Goal: Task Accomplishment & Management: Use online tool/utility

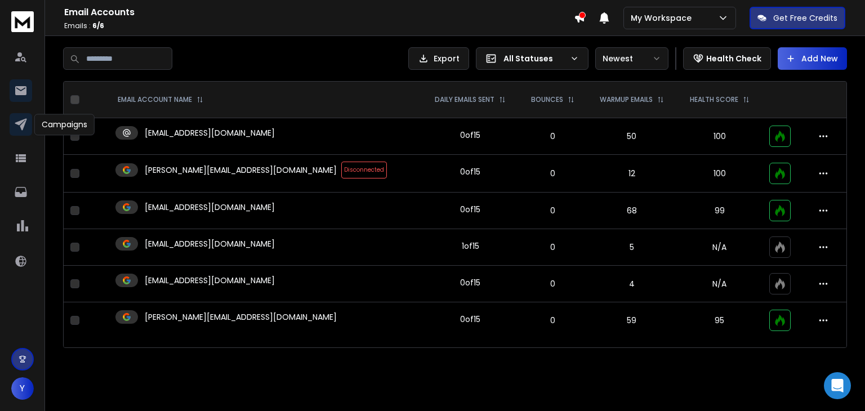
click at [21, 121] on icon at bounding box center [21, 124] width 12 height 12
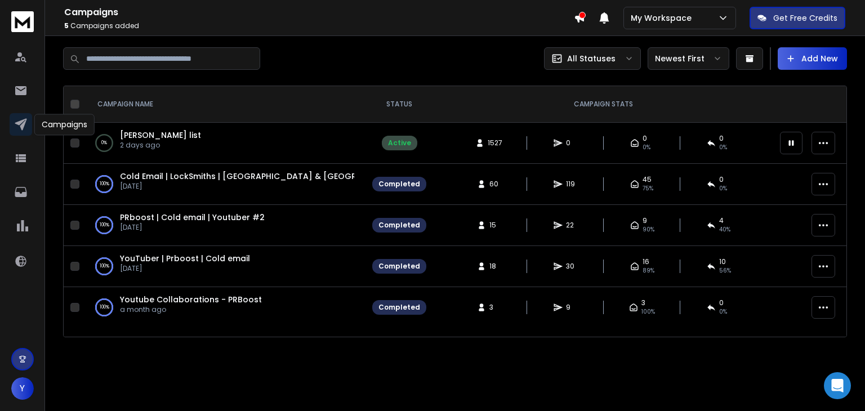
click at [25, 126] on icon at bounding box center [21, 125] width 14 height 14
click at [30, 93] on link at bounding box center [21, 90] width 23 height 23
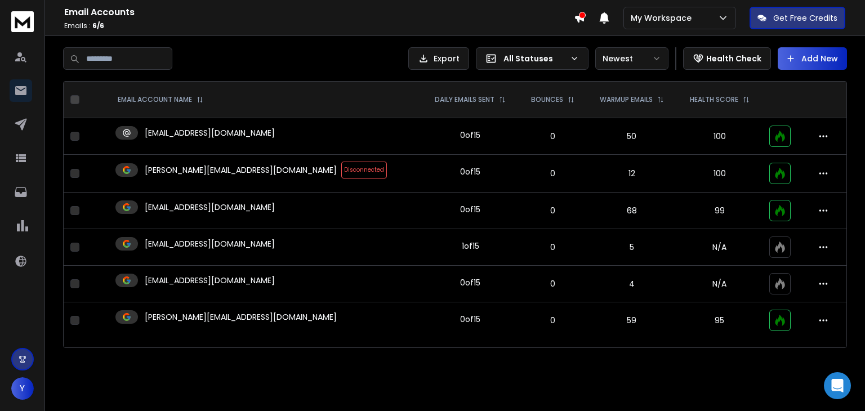
click at [212, 135] on p "[EMAIL_ADDRESS][DOMAIN_NAME]" at bounding box center [210, 132] width 130 height 11
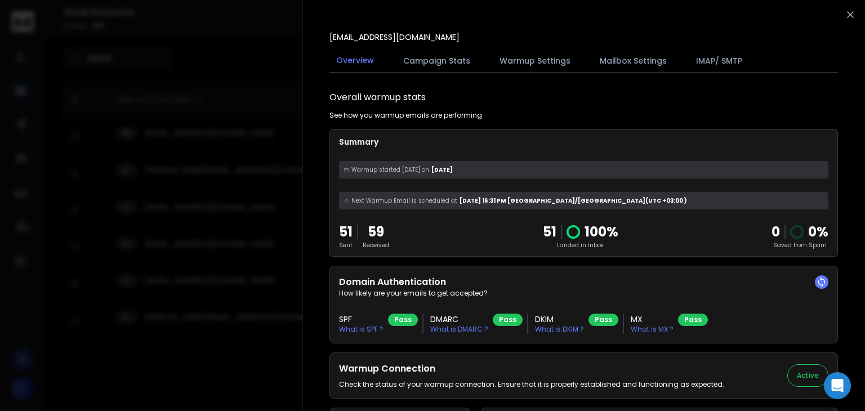
drag, startPoint x: 845, startPoint y: 12, endPoint x: 831, endPoint y: 14, distance: 14.2
click at [845, 12] on icon "button" at bounding box center [850, 14] width 11 height 11
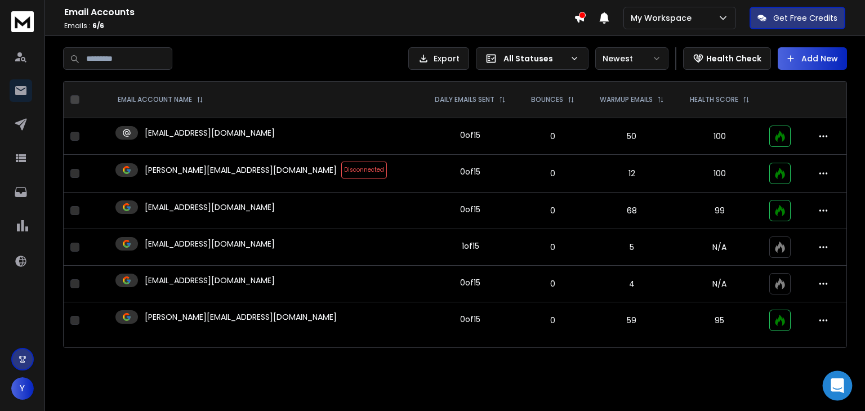
click at [840, 389] on icon "Open Intercom Messenger" at bounding box center [837, 385] width 15 height 15
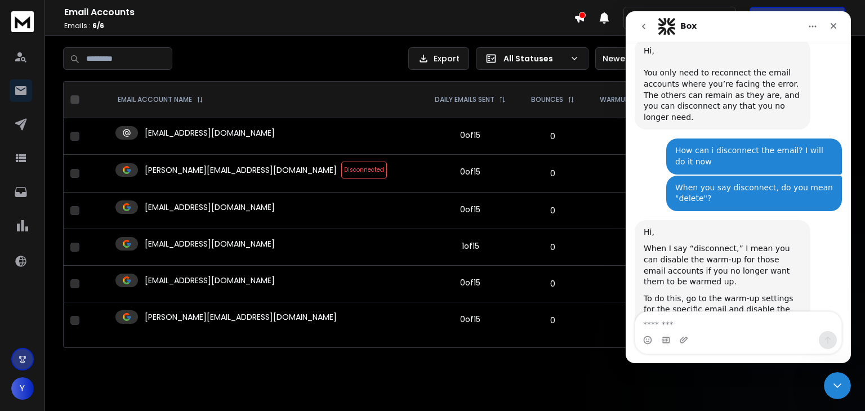
scroll to position [1253, 0]
click at [654, 23] on button "go back" at bounding box center [643, 26] width 21 height 21
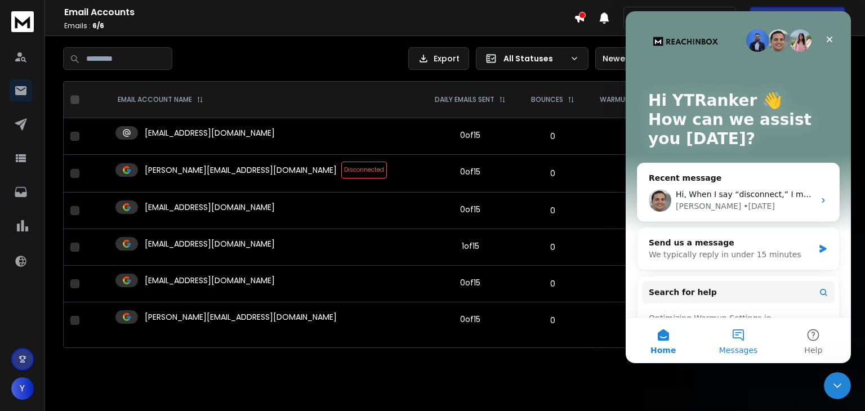
click at [737, 330] on button "Messages" at bounding box center [738, 340] width 75 height 45
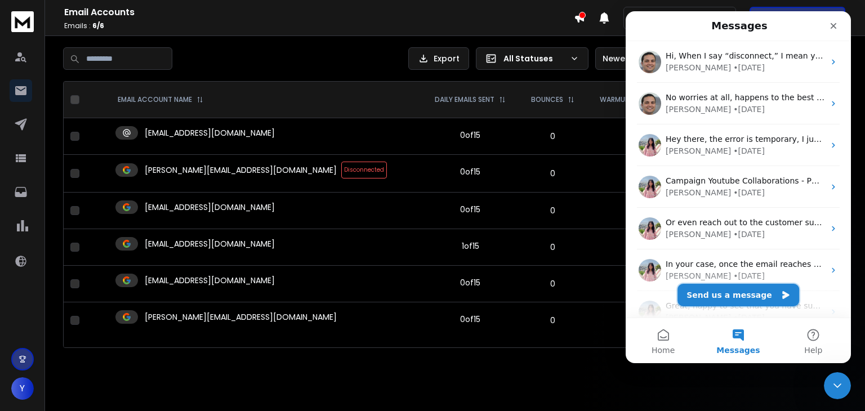
click at [738, 292] on button "Send us a message" at bounding box center [738, 295] width 122 height 23
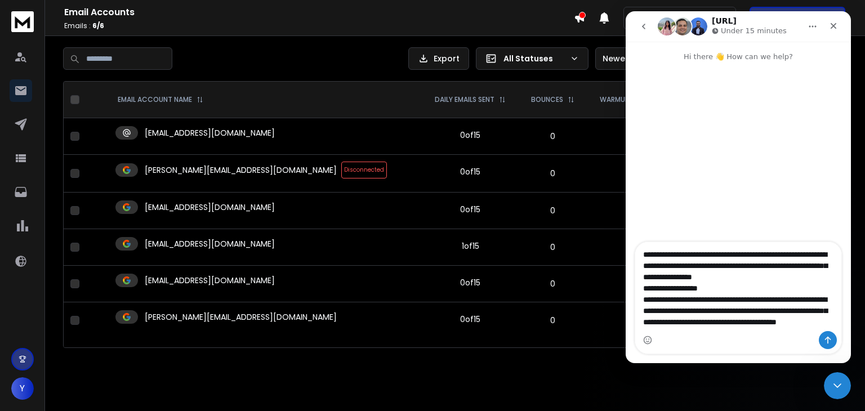
scroll to position [19, 0]
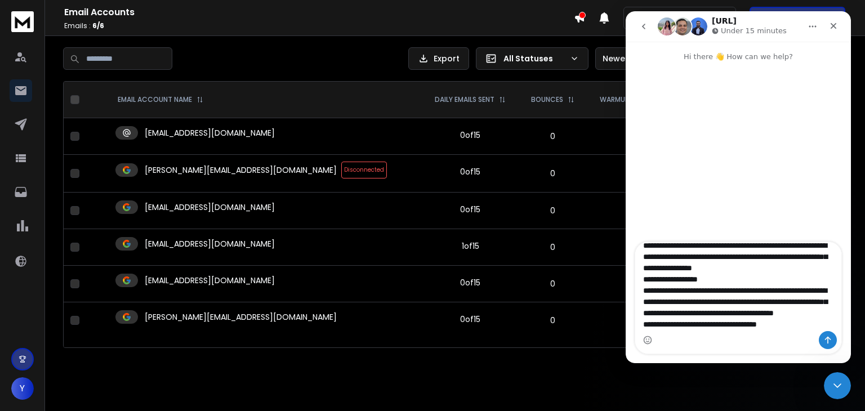
type textarea "**********"
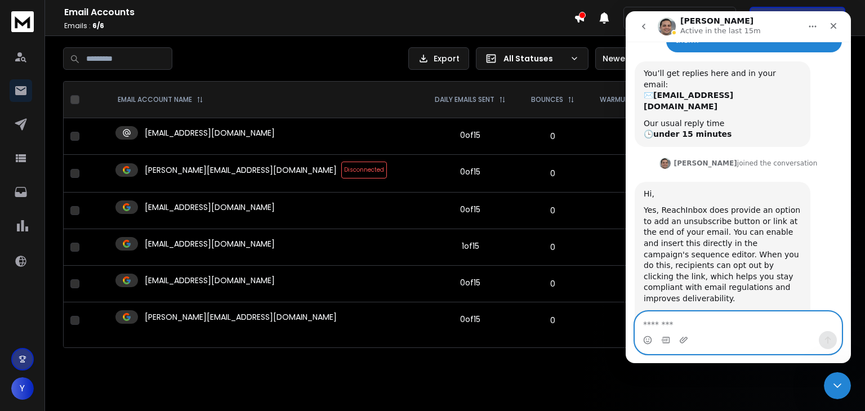
scroll to position [176, 0]
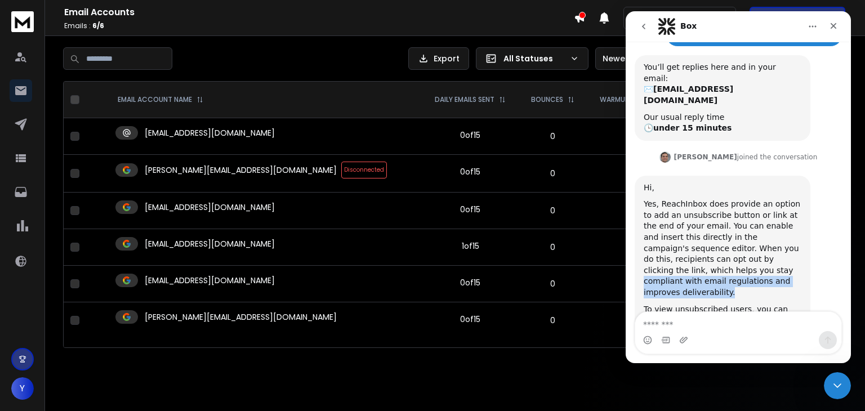
drag, startPoint x: 644, startPoint y: 226, endPoint x: 749, endPoint y: 239, distance: 105.6
click at [749, 239] on div "Yes, ReachInbox does provide an option to add an unsubscribe button or link at …" at bounding box center [723, 248] width 158 height 99
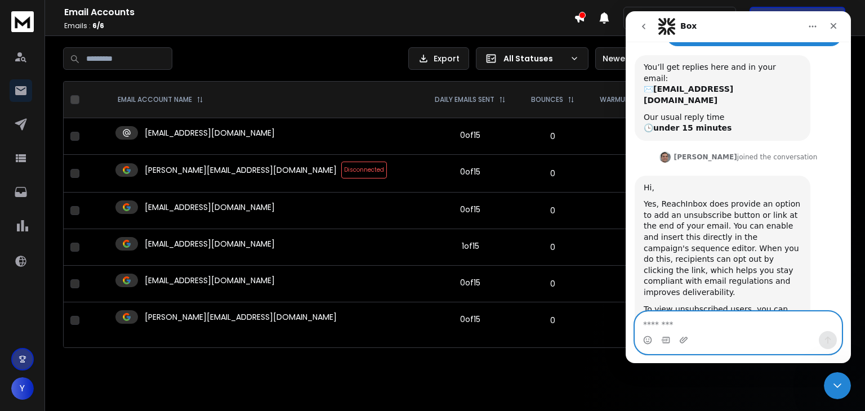
click at [687, 326] on textarea "Message…" at bounding box center [738, 321] width 206 height 19
type textarea "*"
type textarea "**********"
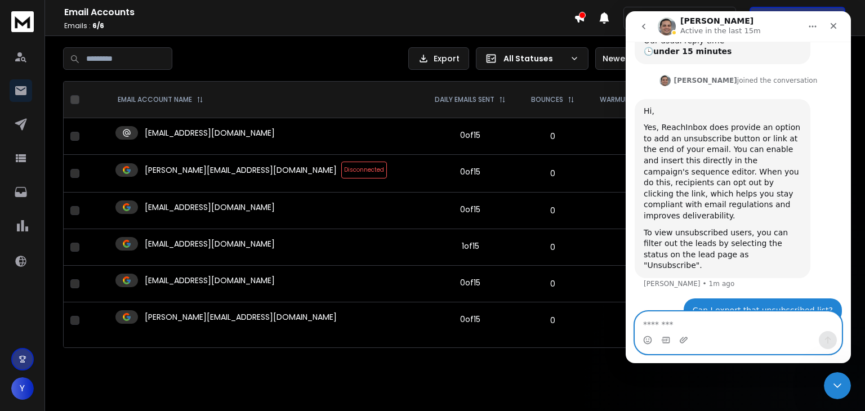
scroll to position [282, 0]
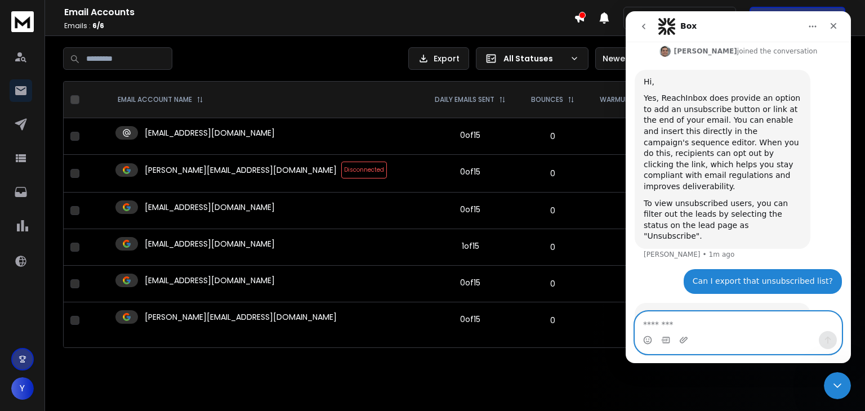
click at [683, 323] on textarea "Message…" at bounding box center [738, 321] width 206 height 19
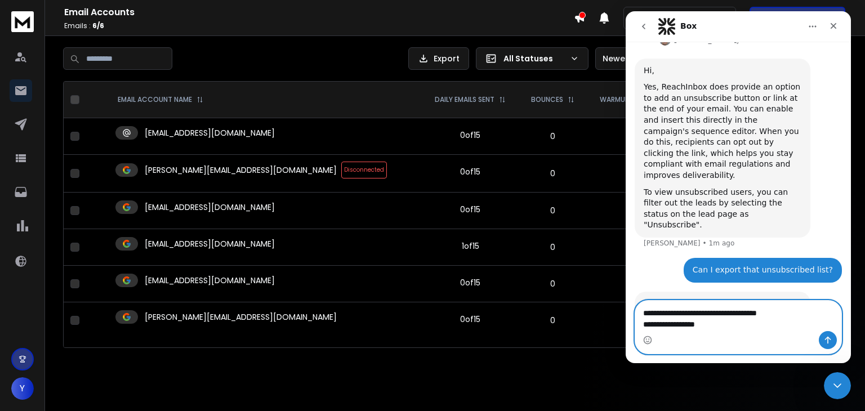
type textarea "**********"
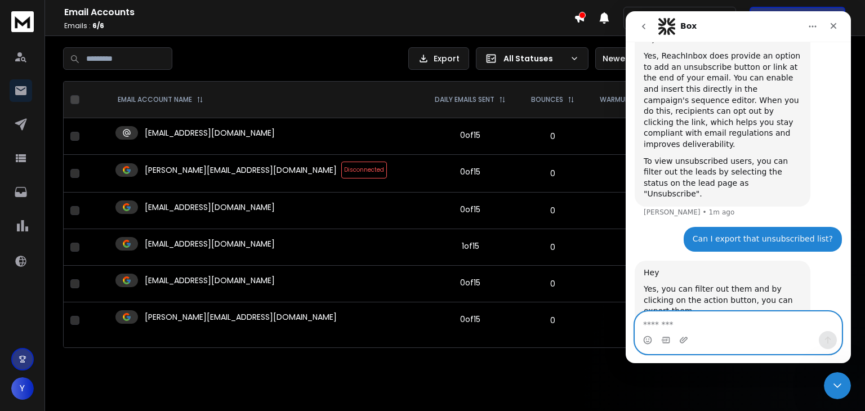
scroll to position [327, 0]
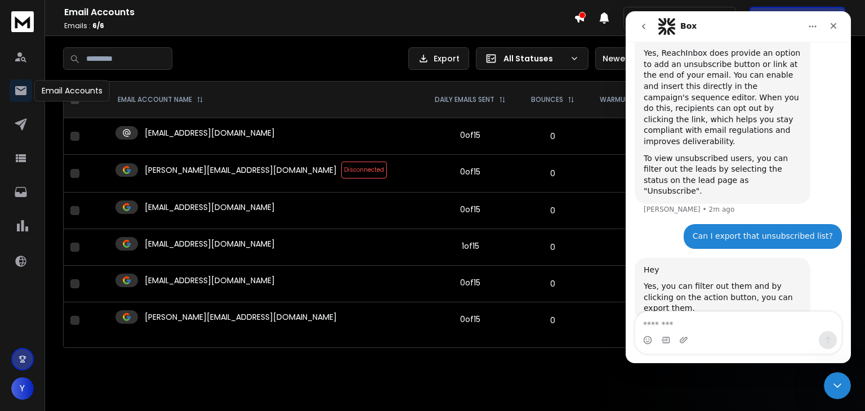
click at [17, 93] on icon at bounding box center [20, 90] width 11 height 9
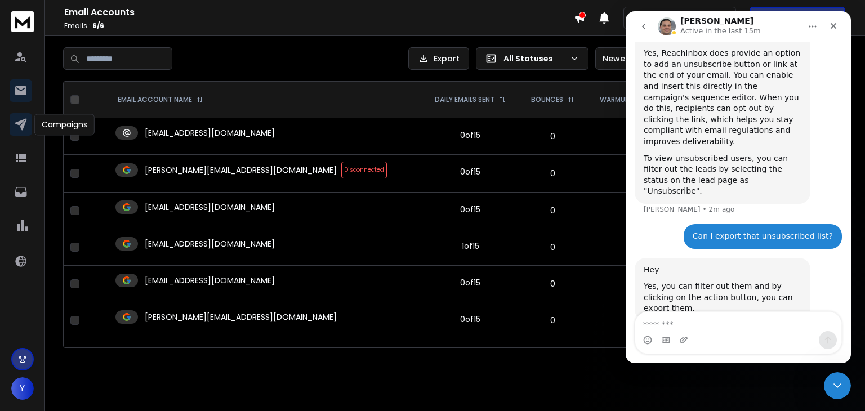
click at [26, 127] on icon at bounding box center [21, 125] width 14 height 14
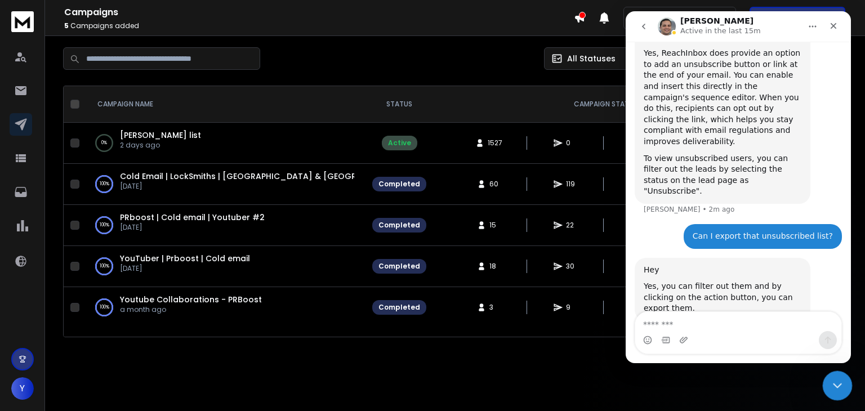
click at [845, 382] on div "Close Intercom Messenger" at bounding box center [835, 384] width 27 height 27
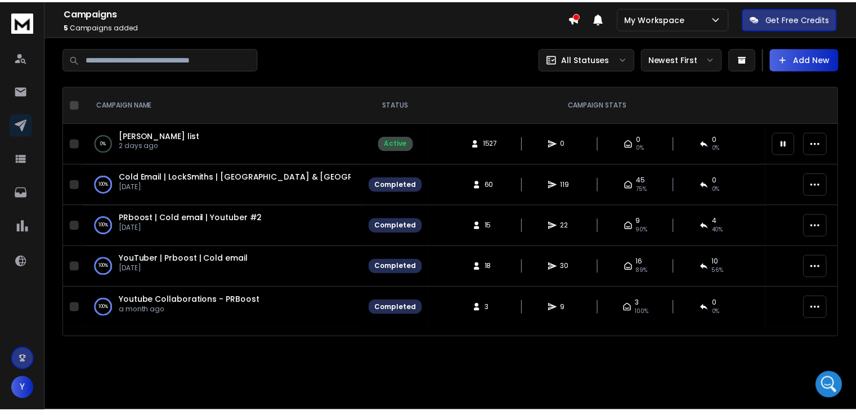
scroll to position [315, 0]
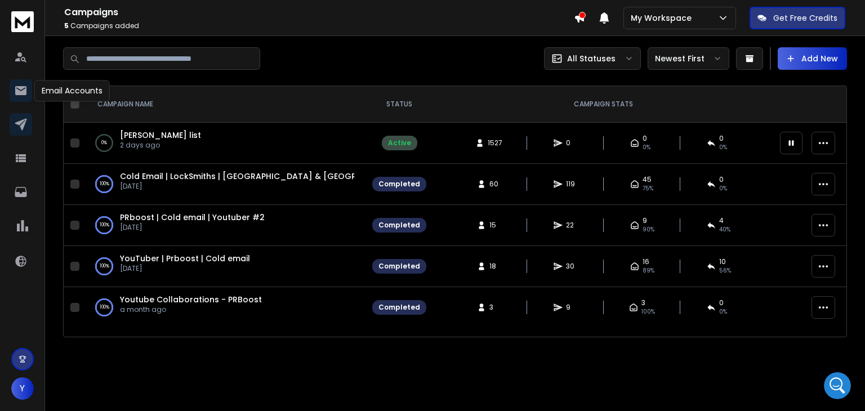
click at [12, 89] on link at bounding box center [21, 90] width 23 height 23
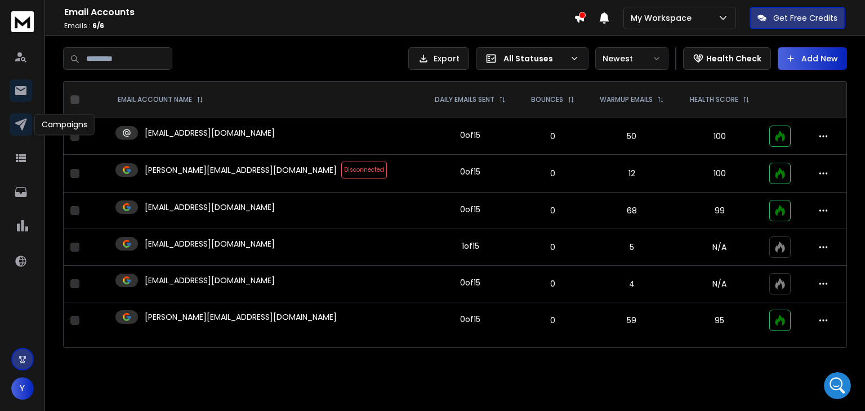
click at [21, 135] on link at bounding box center [21, 124] width 23 height 23
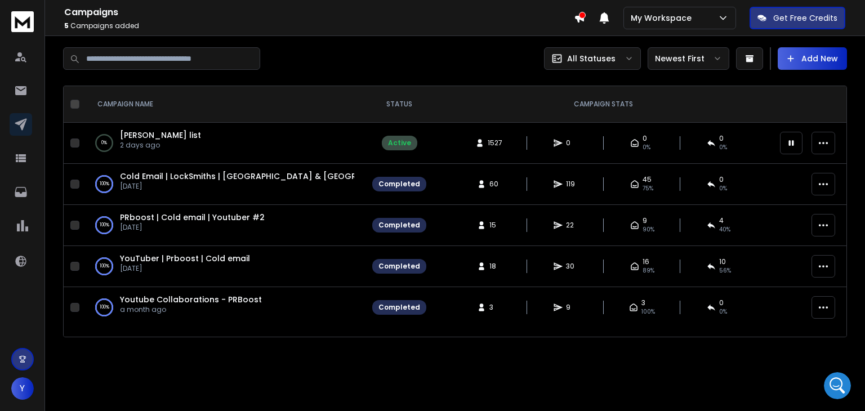
click at [811, 57] on button "Add New" at bounding box center [812, 58] width 69 height 23
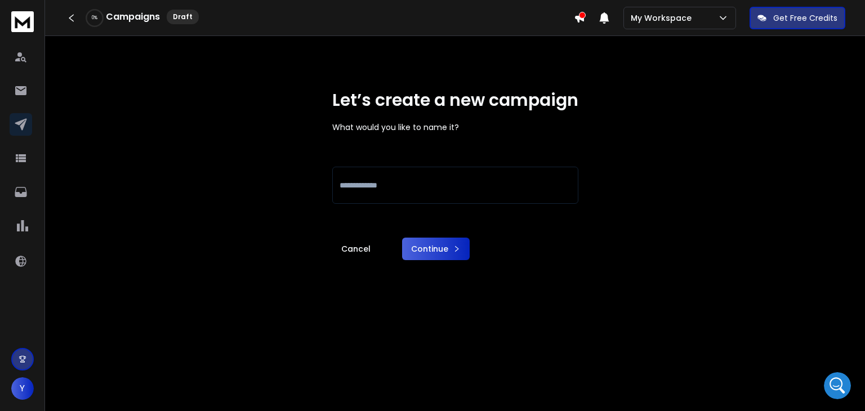
click at [374, 189] on input at bounding box center [455, 185] width 246 height 37
type input "**********"
click at [443, 255] on button "Continue" at bounding box center [436, 249] width 68 height 23
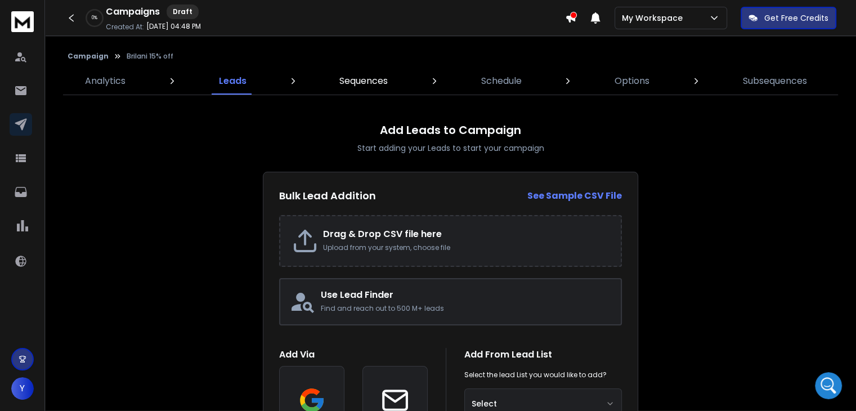
click at [341, 83] on p "Sequences" at bounding box center [364, 81] width 48 height 14
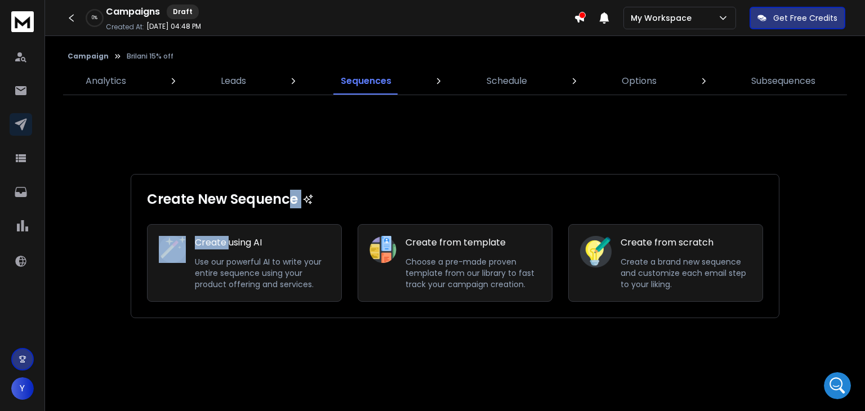
drag, startPoint x: 228, startPoint y: 248, endPoint x: 293, endPoint y: 189, distance: 87.7
click at [293, 189] on div "Create New Sequence Create using AI Use our powerful AI to write your entire se…" at bounding box center [455, 246] width 649 height 144
click at [279, 161] on div "Create New Sequence Create using AI Use our powerful AI to write your entire se…" at bounding box center [455, 214] width 721 height 207
click at [246, 244] on h1 "Create using AI" at bounding box center [262, 243] width 135 height 14
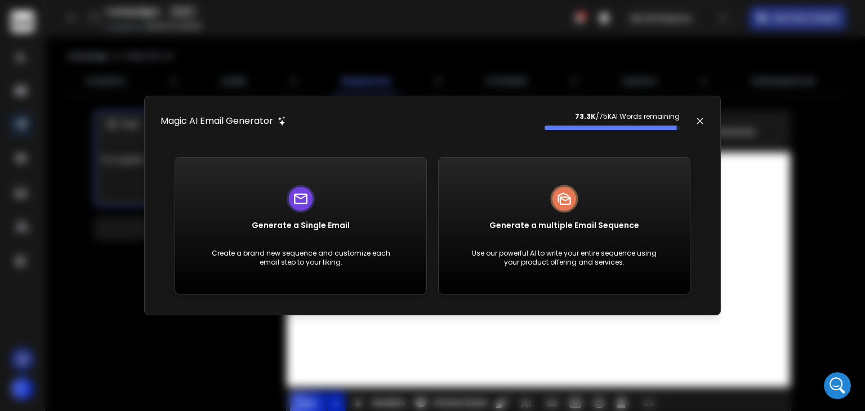
click at [341, 212] on div "Generate a Single Email" at bounding box center [300, 208] width 197 height 47
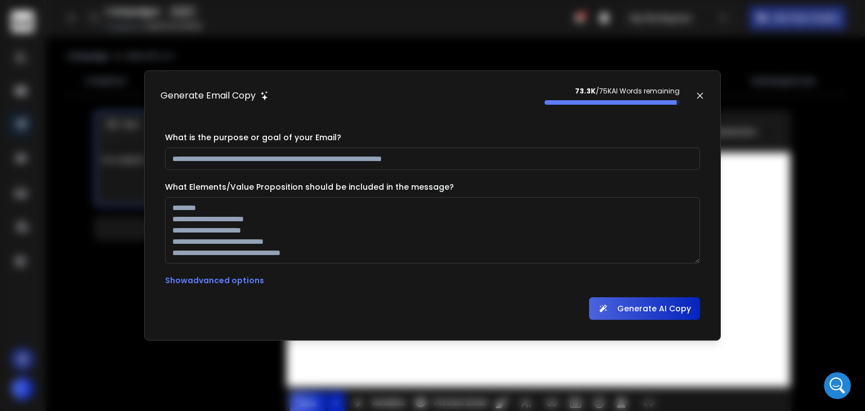
click at [266, 223] on textarea at bounding box center [432, 230] width 535 height 66
click at [222, 164] on input at bounding box center [432, 159] width 535 height 23
type input "**********"
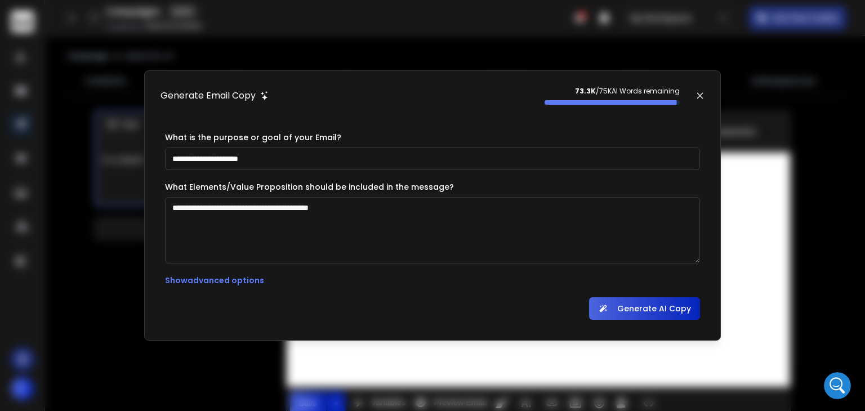
type textarea "**********"
click at [250, 273] on div "**********" at bounding box center [432, 226] width 535 height 188
click at [249, 278] on p "Show advanced options" at bounding box center [432, 280] width 535 height 11
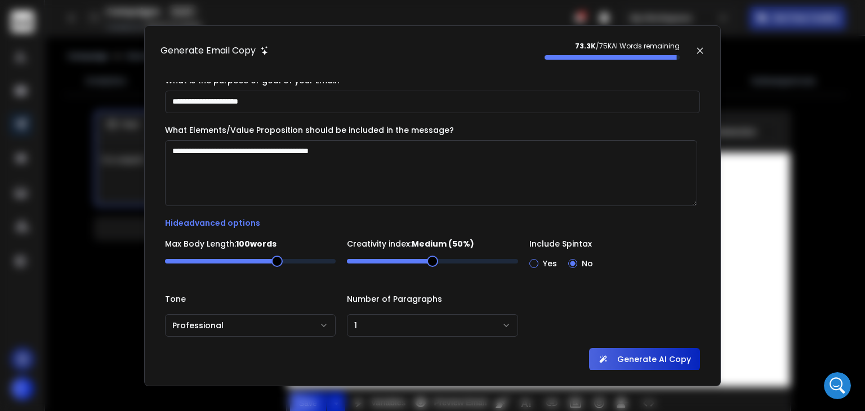
scroll to position [17, 0]
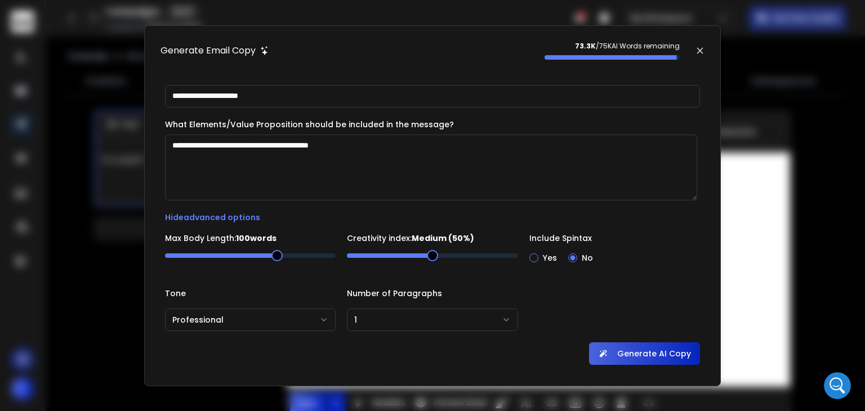
click at [632, 354] on button "Generate AI Copy" at bounding box center [644, 353] width 111 height 23
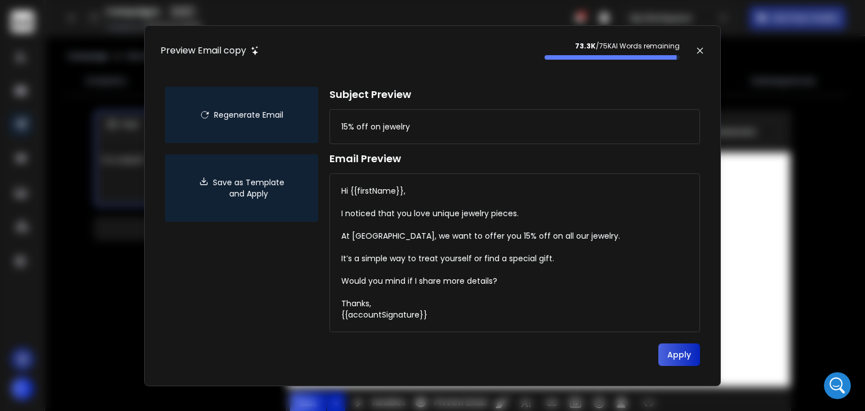
scroll to position [0, 0]
click at [701, 51] on icon at bounding box center [699, 50] width 9 height 9
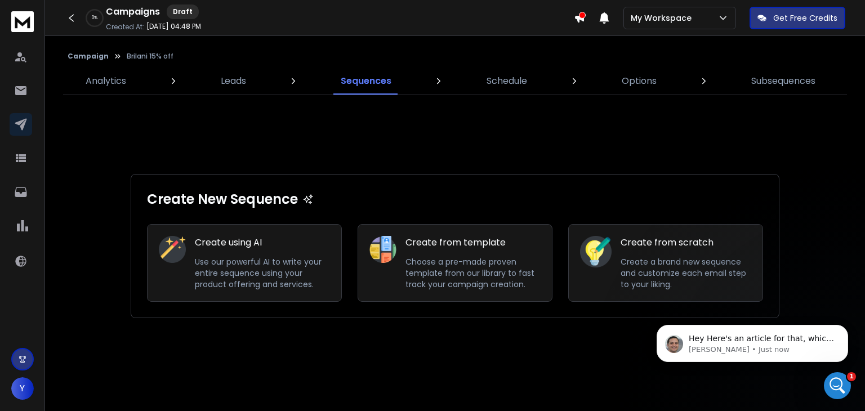
scroll to position [409, 0]
click at [688, 335] on div "Hey Here's an article for that, which will help you. [URL]" at bounding box center [761, 339] width 149 height 15
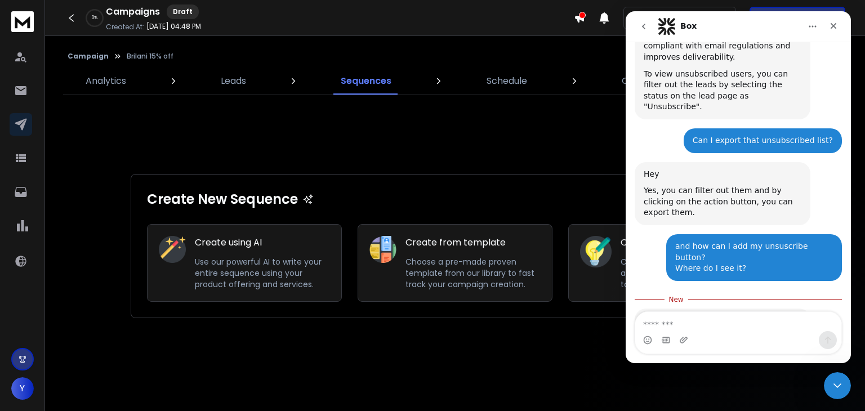
scroll to position [428, 0]
